Goal: Check status: Check status

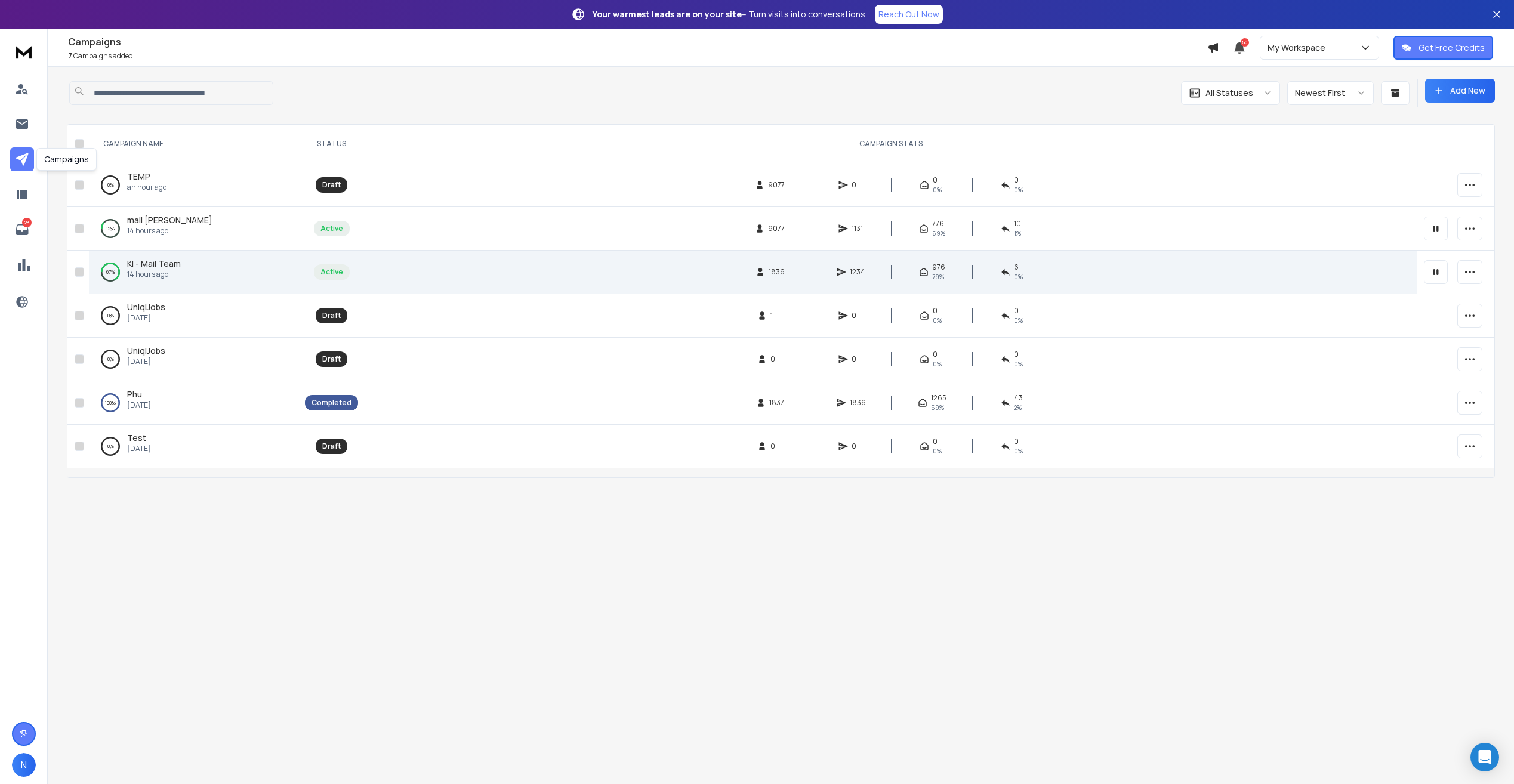
click at [1037, 276] on div "1836 1234 976 79 % 6 0 %" at bounding box center [891, 272] width 299 height 19
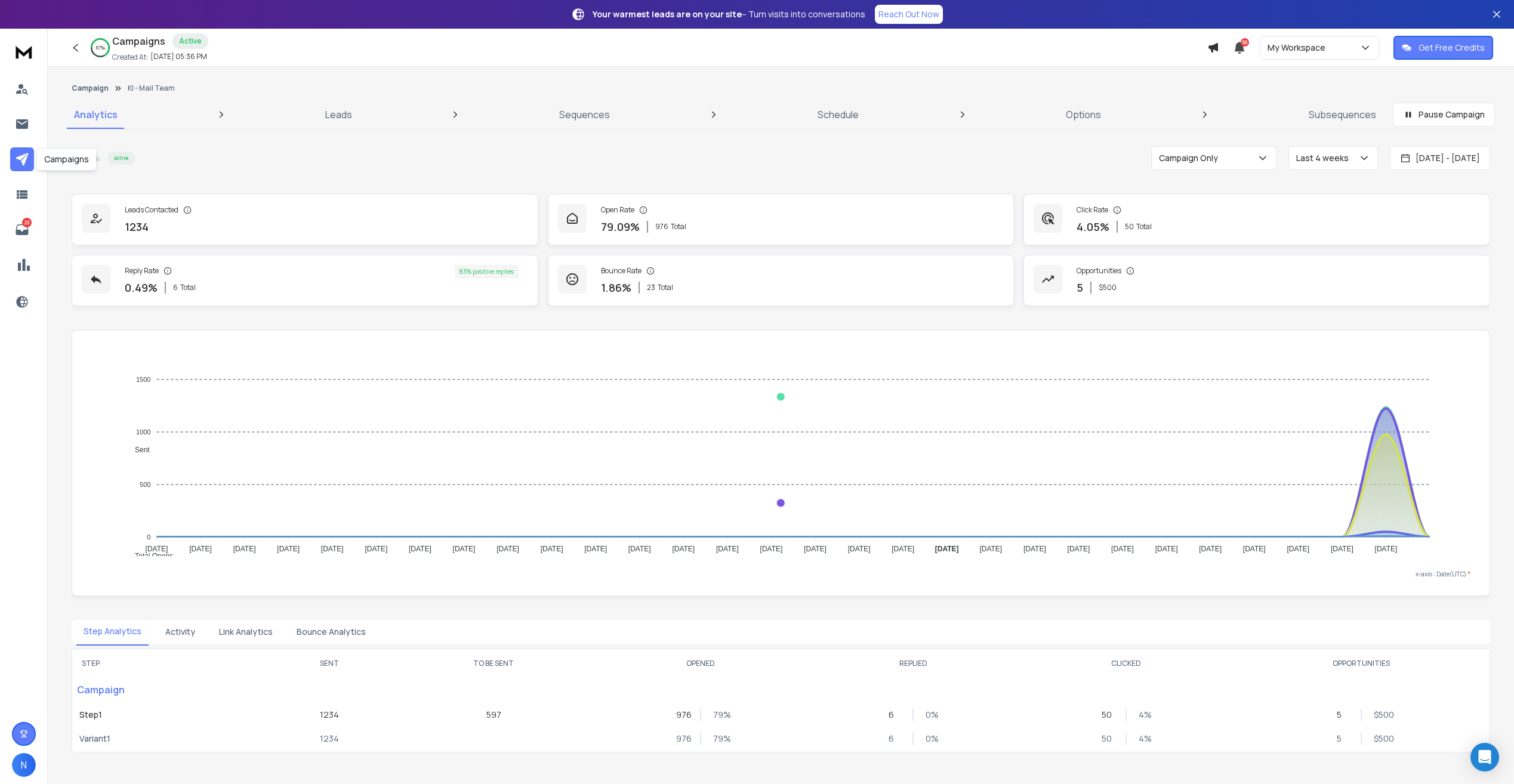
click at [23, 160] on icon at bounding box center [22, 159] width 13 height 13
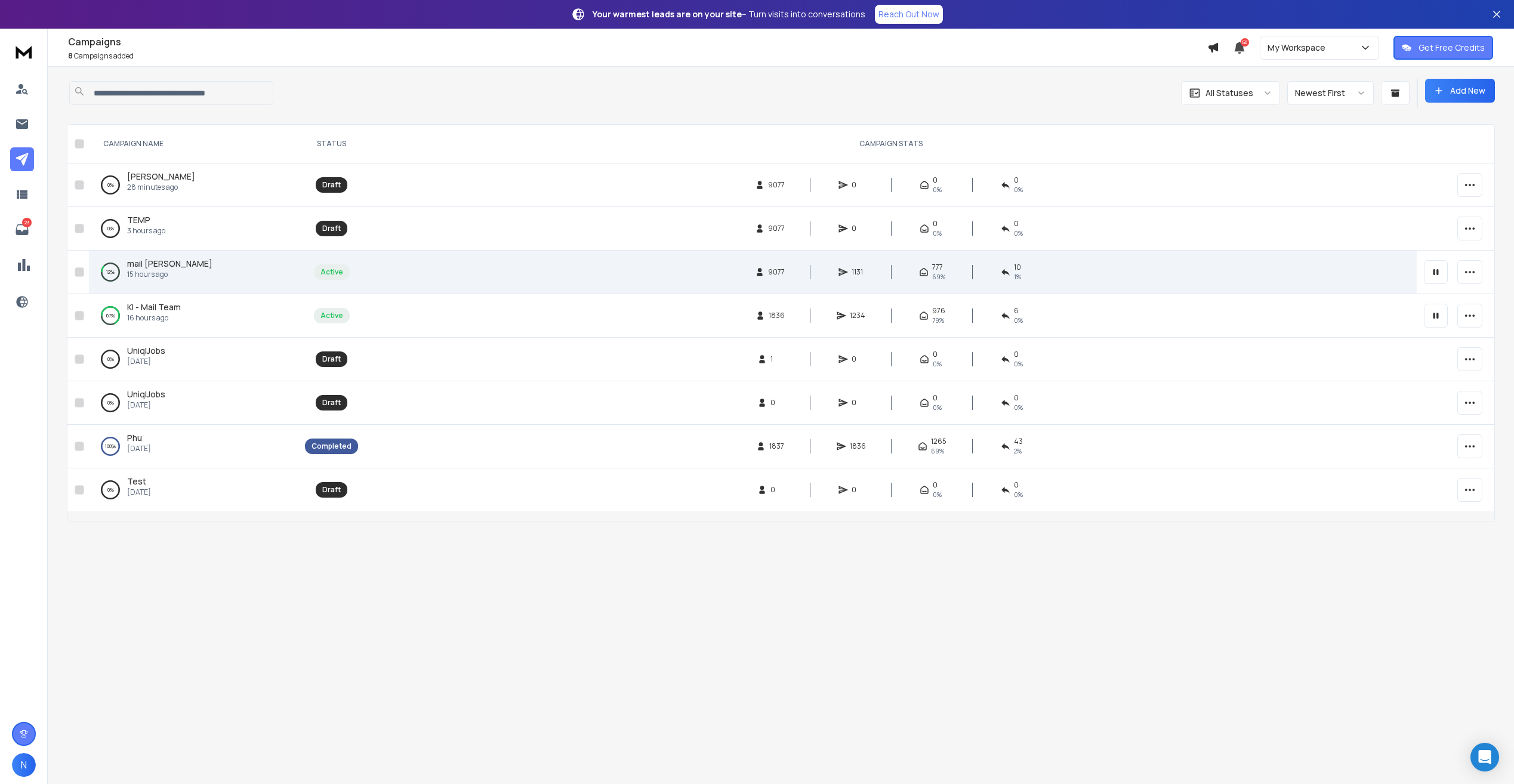
click at [648, 274] on div "9077 1131 777 69 % 10 1 %" at bounding box center [891, 272] width 1037 height 19
